Goal: Task Accomplishment & Management: Use online tool/utility

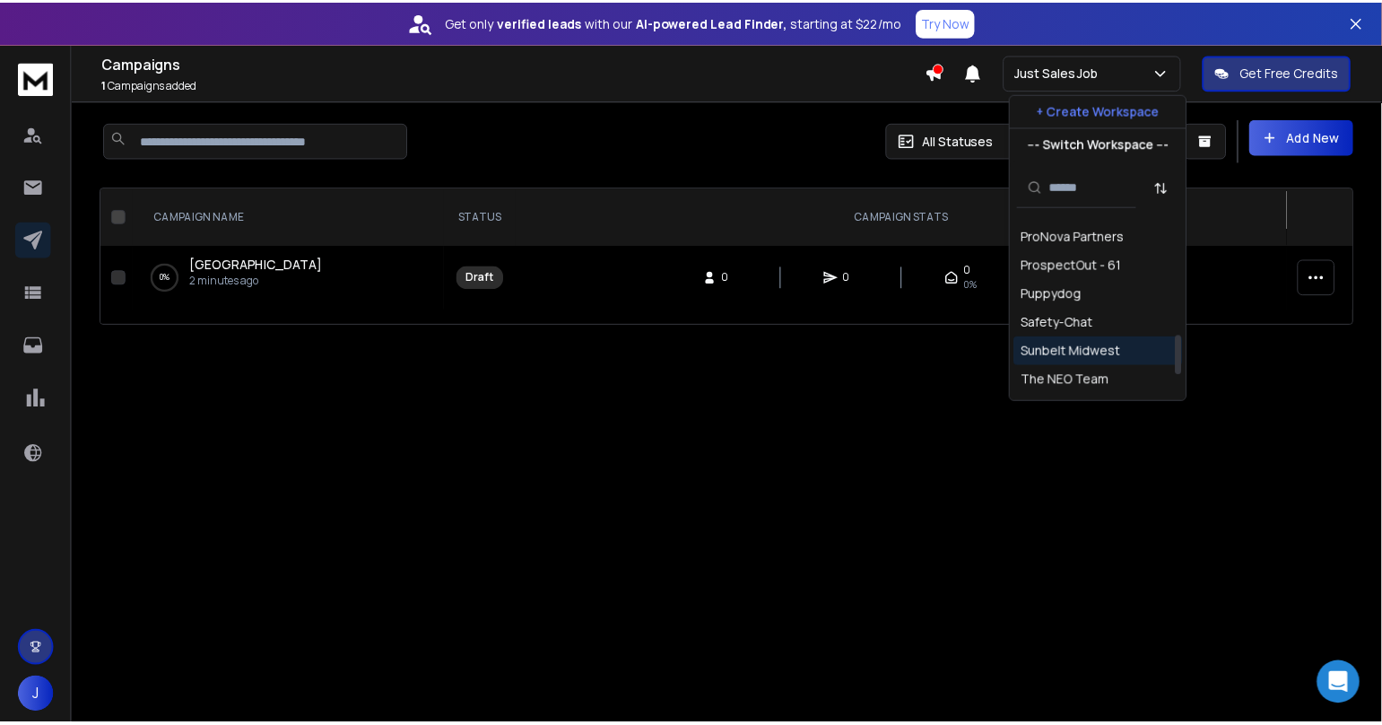
scroll to position [507, 0]
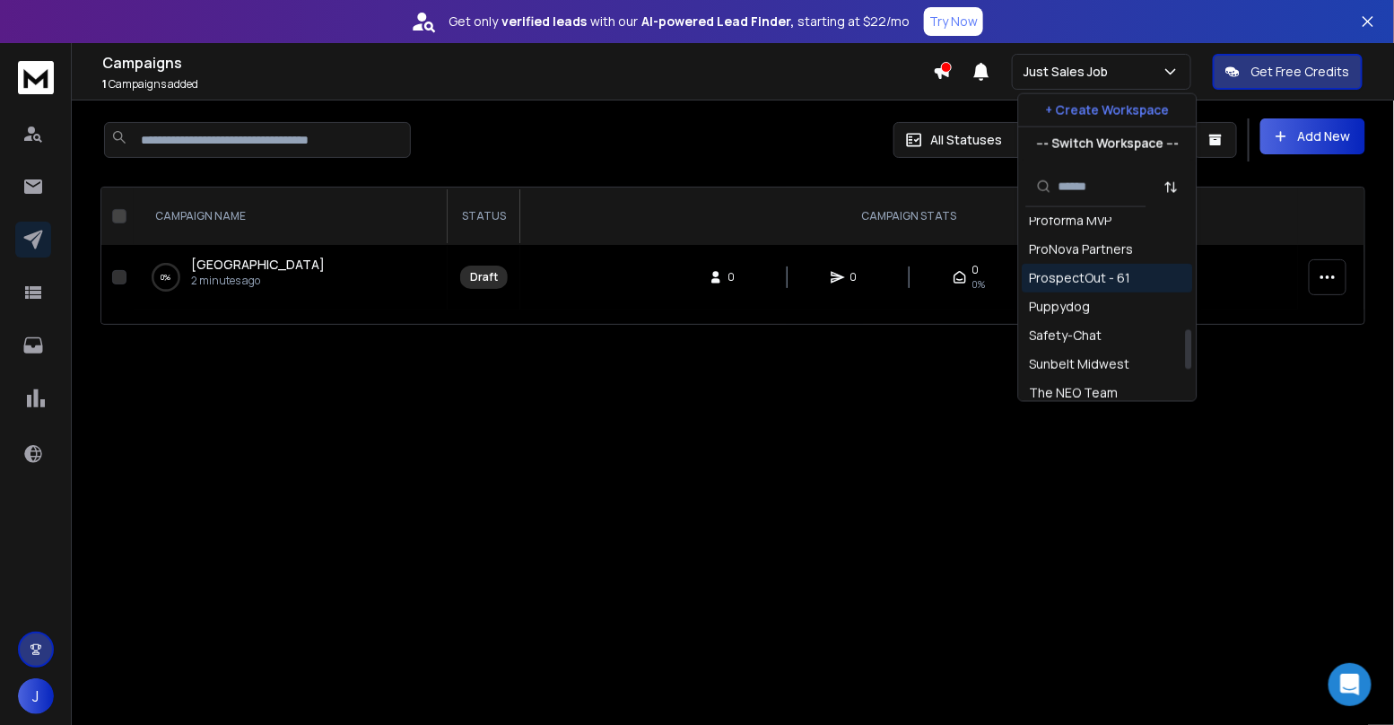
click at [1120, 269] on div "ProspectOut - 61" at bounding box center [1079, 278] width 101 height 18
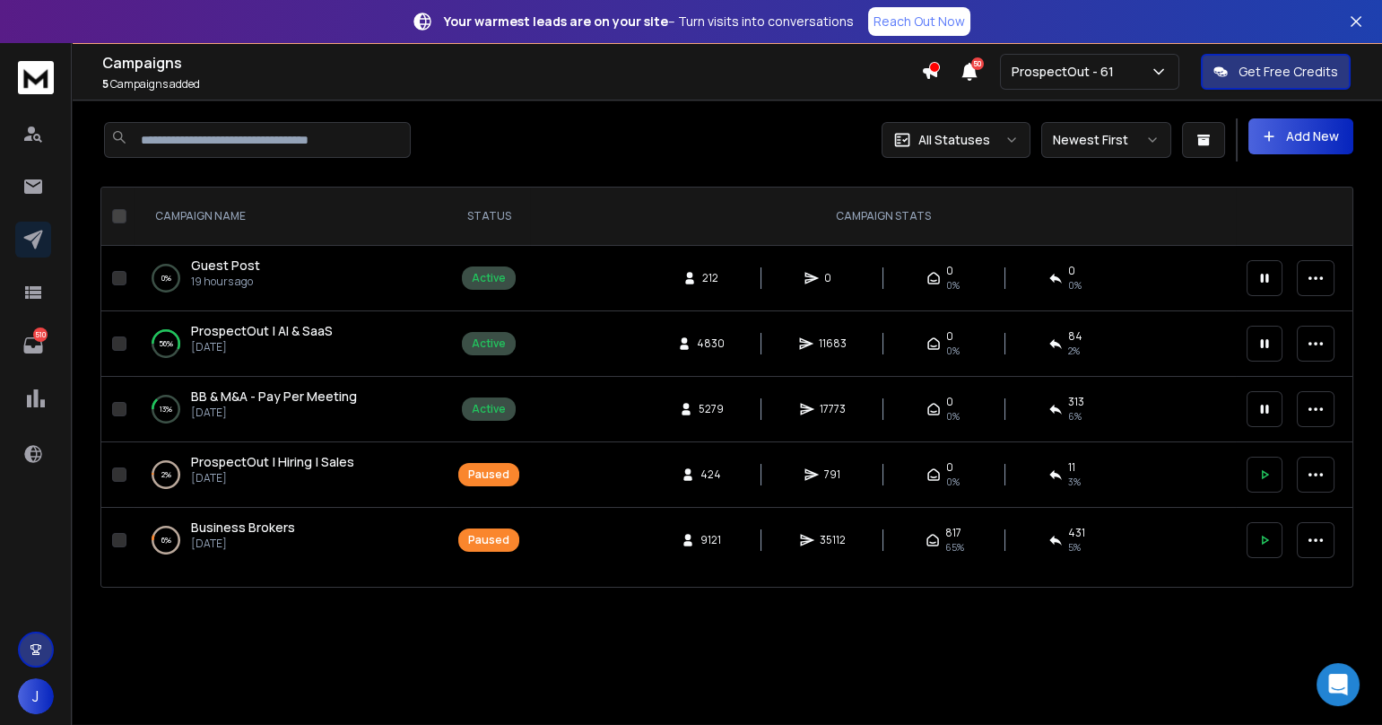
click at [1268, 344] on icon at bounding box center [1264, 343] width 16 height 16
click at [800, 665] on div "Campaigns 5 Campaigns Added All Statuses Newest First Add New CAMPAIGN NAME STA…" at bounding box center [726, 480] width 1253 height 725
click at [729, 651] on div "Campaigns 5 Campaigns Added All Statuses Newest First Add New CAMPAIGN NAME STA…" at bounding box center [726, 480] width 1253 height 725
